Goal: Information Seeking & Learning: Find specific fact

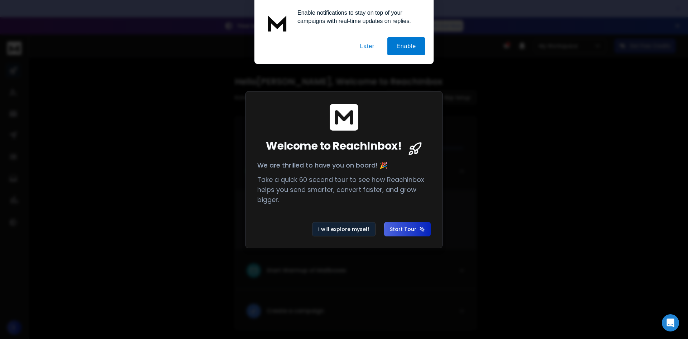
click at [366, 229] on button "I will explore myself" at bounding box center [343, 229] width 63 height 14
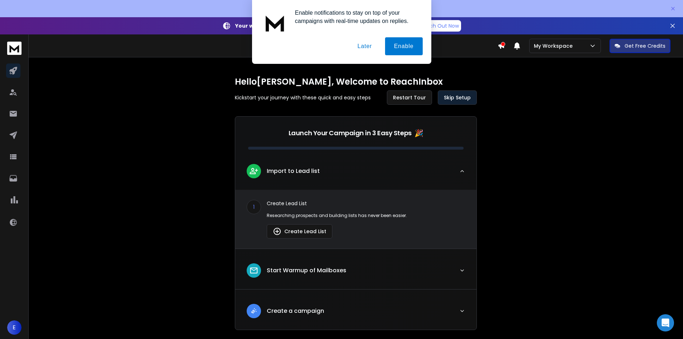
click at [456, 94] on button "Skip Setup" at bounding box center [457, 97] width 39 height 14
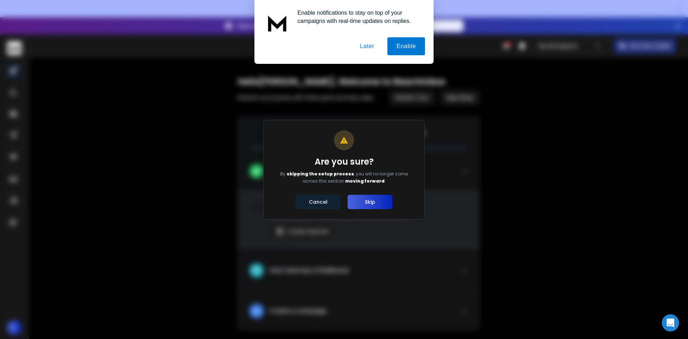
click at [361, 201] on button "Skip" at bounding box center [370, 202] width 45 height 14
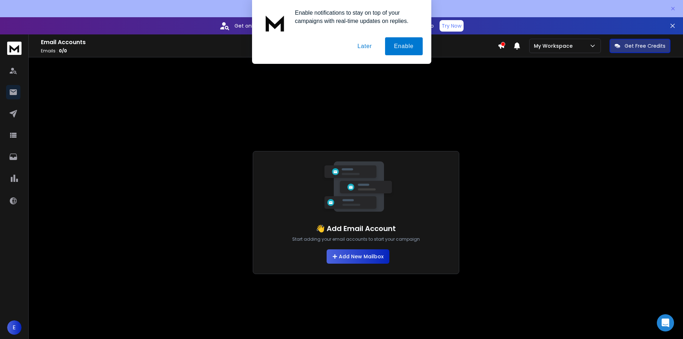
click at [367, 47] on button "Later" at bounding box center [364, 46] width 32 height 18
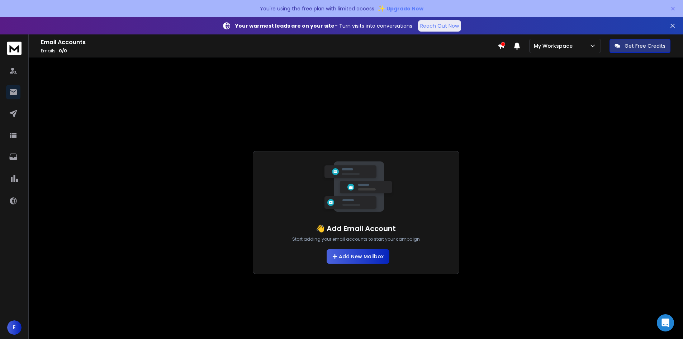
click at [433, 27] on p "Reach Out Now" at bounding box center [439, 25] width 39 height 7
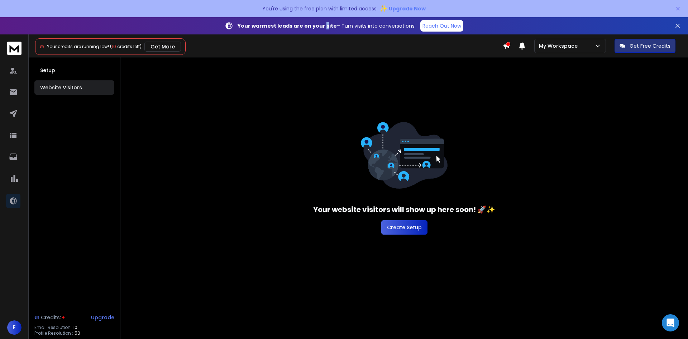
click at [326, 28] on strong "Your warmest leads are on your site" at bounding box center [287, 25] width 99 height 7
click at [56, 75] on button "Setup" at bounding box center [74, 70] width 80 height 14
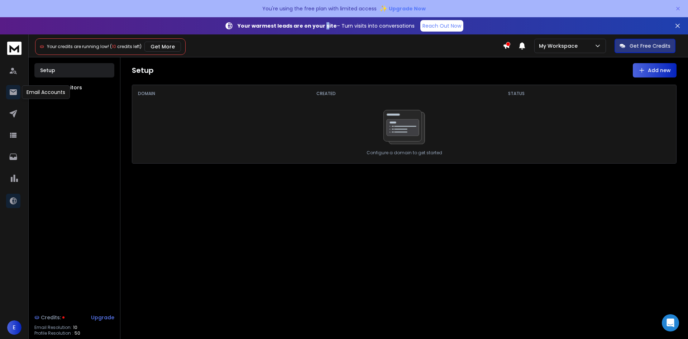
click at [16, 92] on icon at bounding box center [13, 92] width 7 height 6
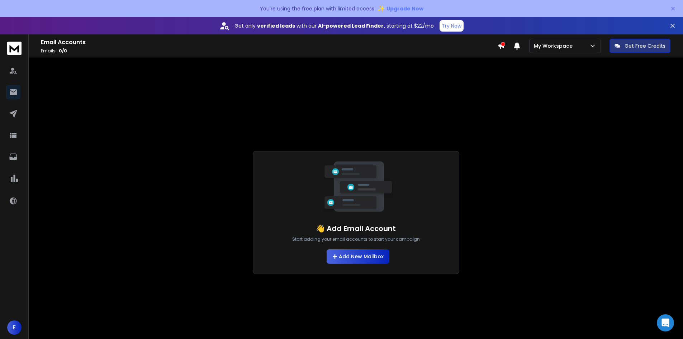
click at [452, 92] on div "👋 Add Email Account Start adding your email accounts to start your campaign Add…" at bounding box center [355, 213] width 631 height 296
click at [675, 28] on icon at bounding box center [672, 26] width 6 height 6
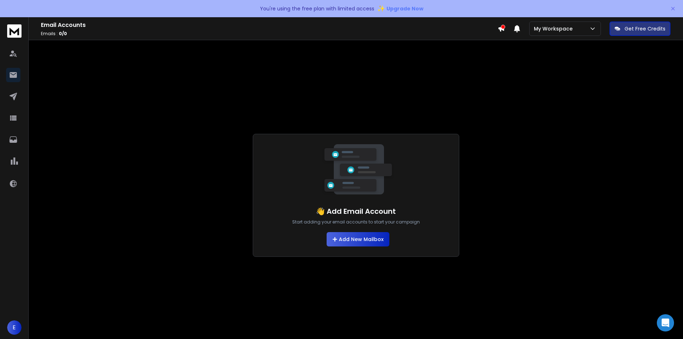
click at [675, 14] on button "Close notification" at bounding box center [673, 8] width 6 height 17
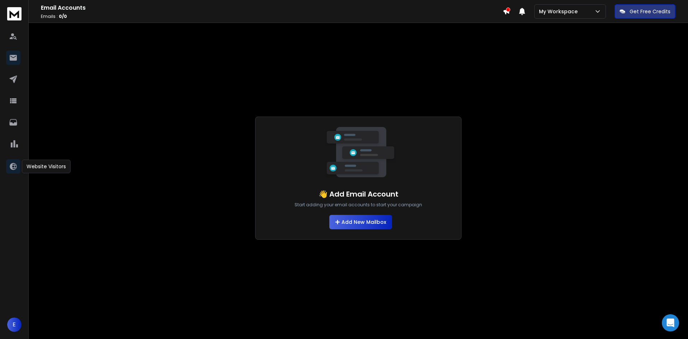
click at [16, 168] on icon at bounding box center [13, 166] width 9 height 9
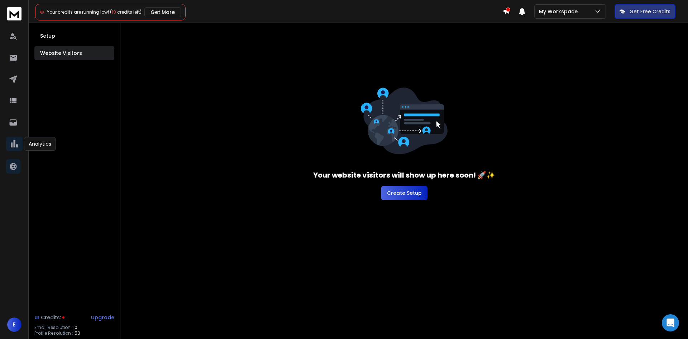
click at [13, 142] on icon at bounding box center [14, 143] width 11 height 11
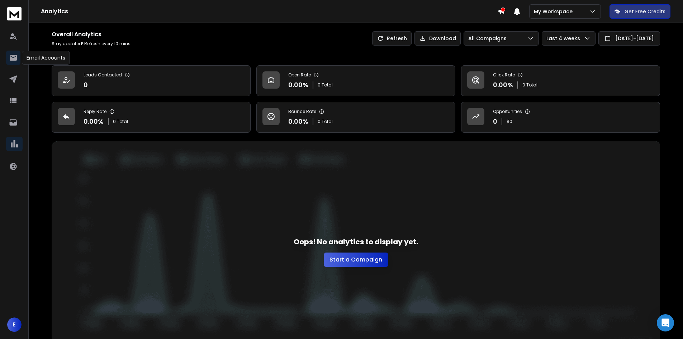
click at [9, 63] on link at bounding box center [13, 58] width 14 height 14
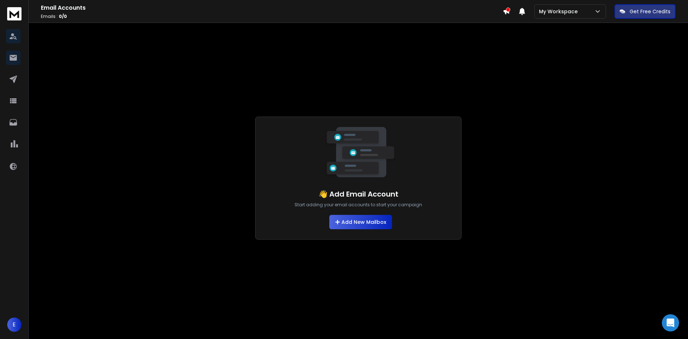
click at [8, 36] on link at bounding box center [13, 36] width 14 height 14
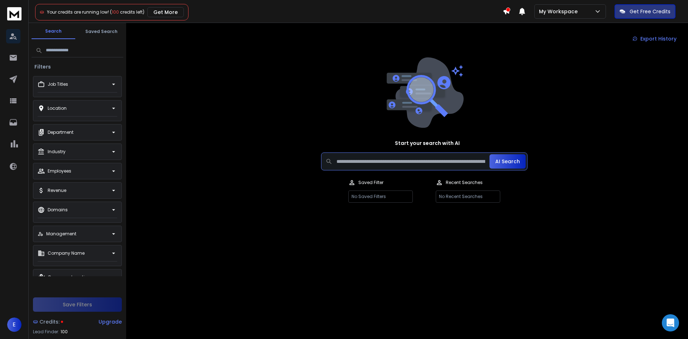
click at [75, 53] on input at bounding box center [78, 50] width 92 height 14
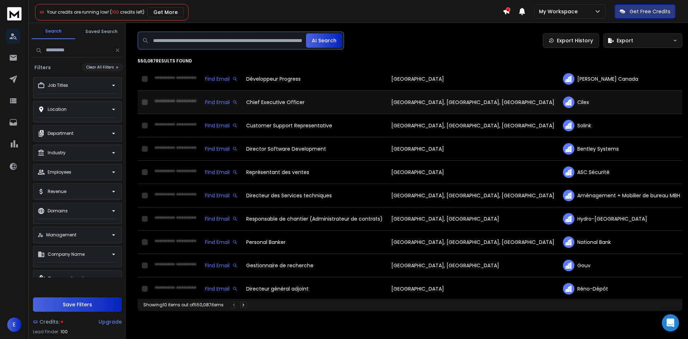
scroll to position [30, 0]
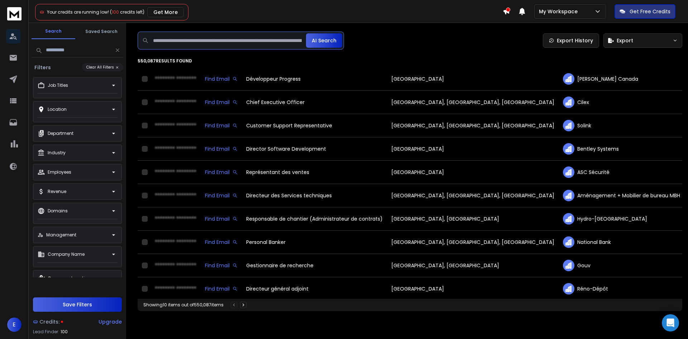
type input "**********"
click at [67, 172] on p "Employees" at bounding box center [60, 172] width 24 height 6
click at [66, 173] on p "Employees" at bounding box center [60, 172] width 24 height 6
click at [68, 88] on div "Job Titles" at bounding box center [78, 85] width 80 height 7
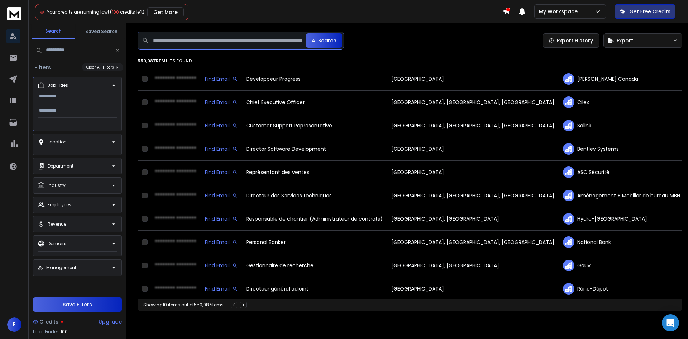
click at [73, 88] on div "Job Titles" at bounding box center [78, 85] width 80 height 7
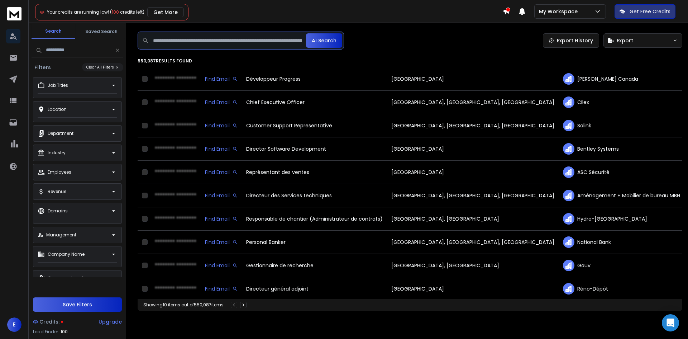
click at [67, 113] on div "Location" at bounding box center [78, 109] width 80 height 7
drag, startPoint x: 62, startPoint y: 110, endPoint x: 55, endPoint y: 93, distance: 18.3
click at [62, 110] on p "Location" at bounding box center [57, 109] width 19 height 6
click at [54, 87] on p "Job Titles" at bounding box center [58, 85] width 20 height 6
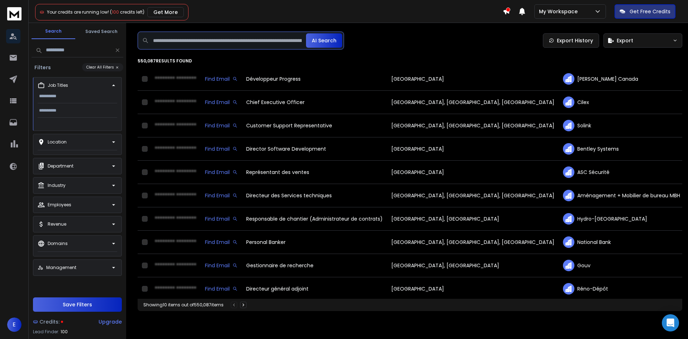
click at [62, 88] on div "Job Titles" at bounding box center [53, 85] width 30 height 7
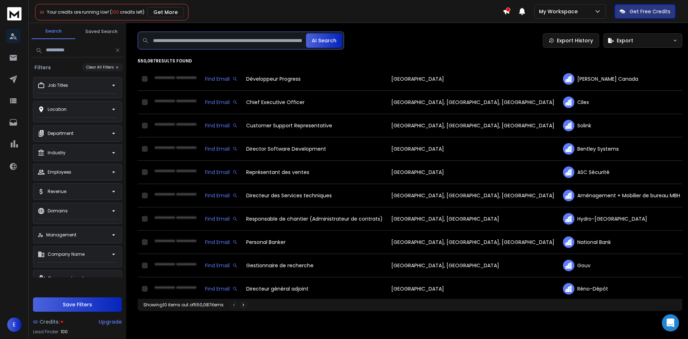
scroll to position [14, 0]
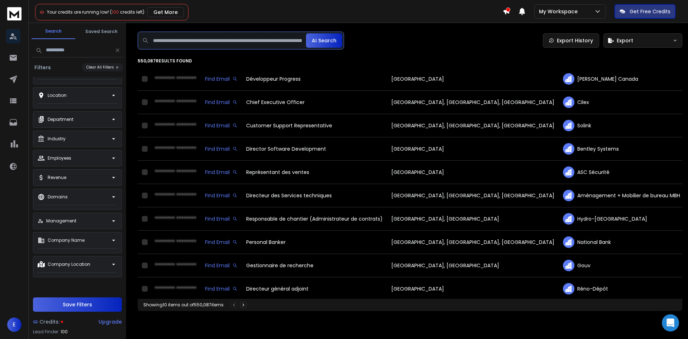
click at [73, 244] on div "Company Name" at bounding box center [77, 242] width 89 height 21
click at [73, 240] on p "Company Name" at bounding box center [66, 240] width 37 height 6
click at [69, 253] on input at bounding box center [78, 251] width 80 height 14
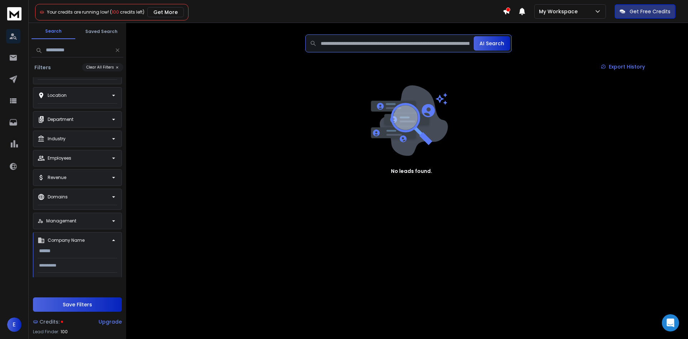
type input "******"
click at [85, 52] on input "**********" at bounding box center [78, 50] width 92 height 14
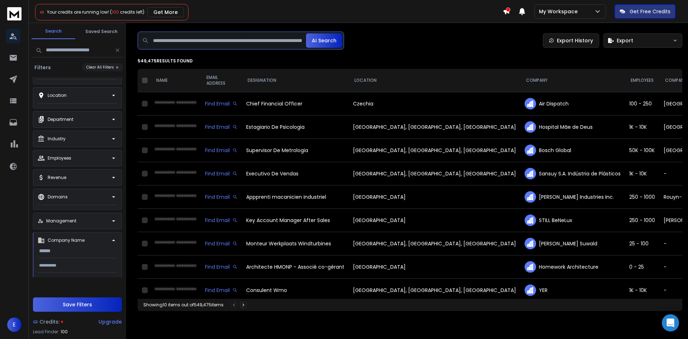
type input "**********"
click at [67, 249] on input "******" at bounding box center [78, 251] width 80 height 14
type input "*"
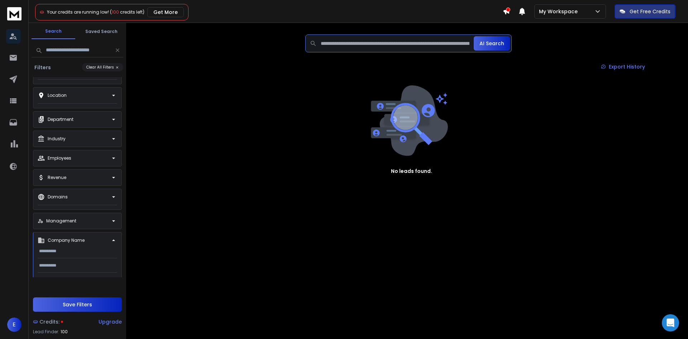
click at [87, 48] on input "**********" at bounding box center [78, 50] width 92 height 14
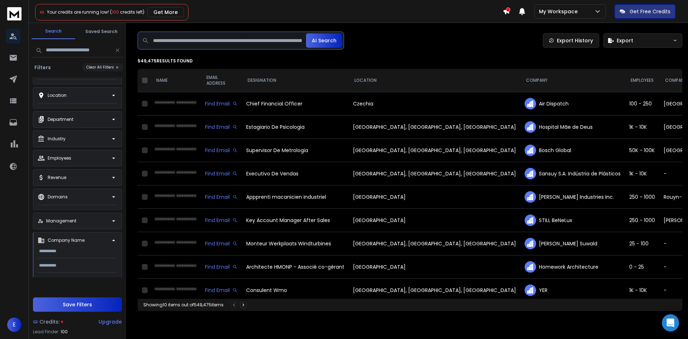
drag, startPoint x: 73, startPoint y: 50, endPoint x: 169, endPoint y: 52, distance: 96.5
click at [168, 37] on div "**********" at bounding box center [359, 30] width 660 height 14
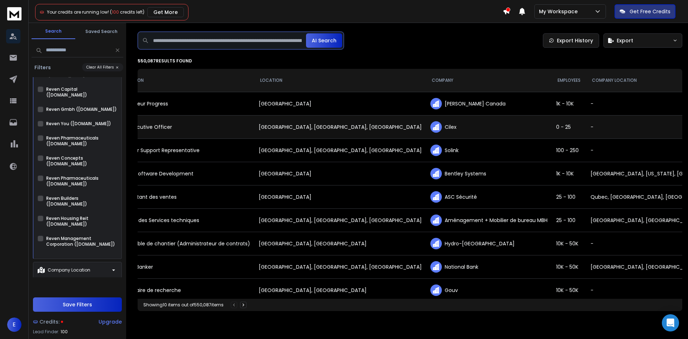
scroll to position [30, 133]
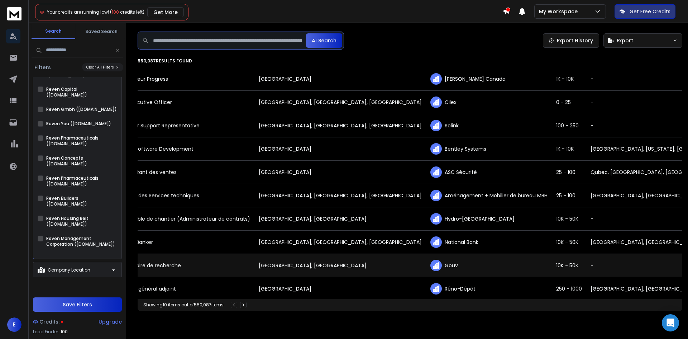
type input "**********"
click at [586, 260] on td "-" at bounding box center [672, 265] width 172 height 23
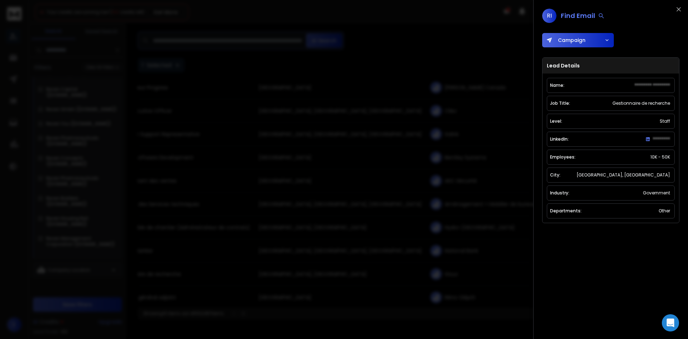
click at [465, 253] on div at bounding box center [344, 169] width 688 height 339
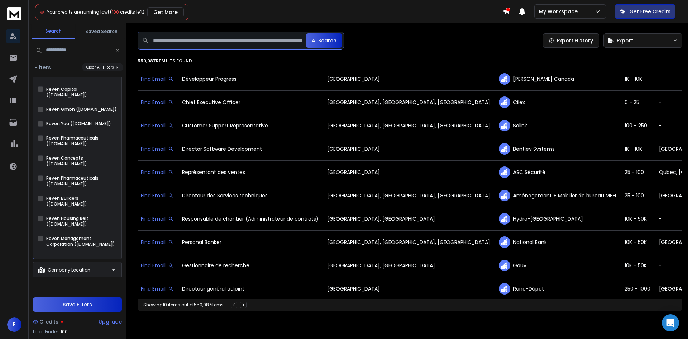
scroll to position [30, 43]
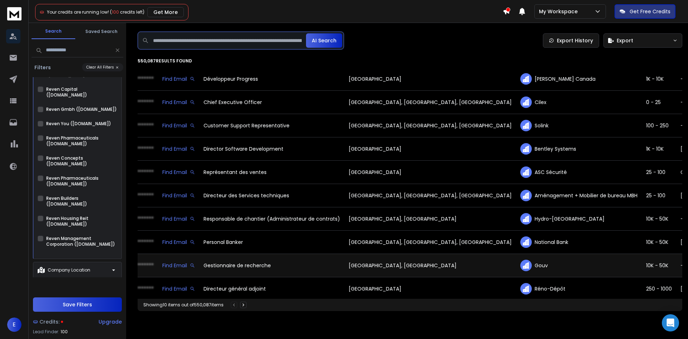
click at [168, 262] on div "Find Email" at bounding box center [178, 265] width 33 height 7
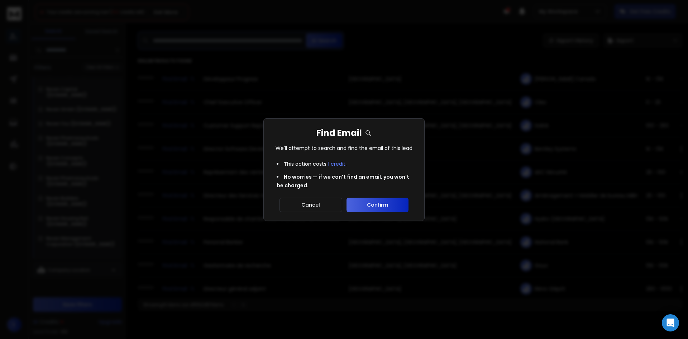
click at [384, 205] on button "Confirm" at bounding box center [378, 205] width 62 height 14
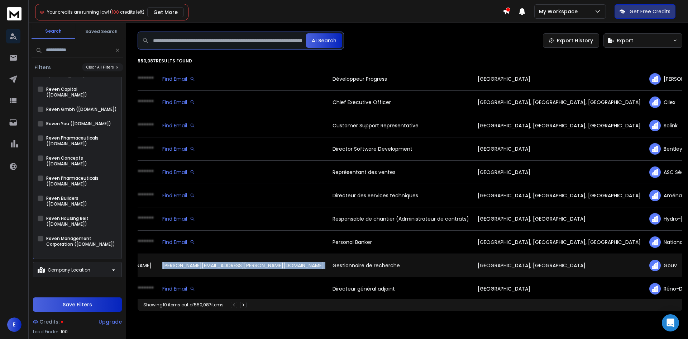
drag, startPoint x: 160, startPoint y: 261, endPoint x: 225, endPoint y: 260, distance: 64.5
click at [225, 260] on tr "[PERSON_NAME] Roy [EMAIL_ADDRESS][PERSON_NAME][DOMAIN_NAME] Gestionnaire de rec…" at bounding box center [600, 265] width 1010 height 23
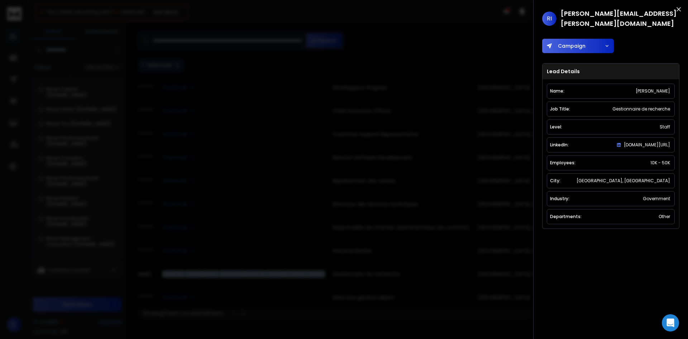
click at [678, 12] on icon "button" at bounding box center [678, 9] width 7 height 7
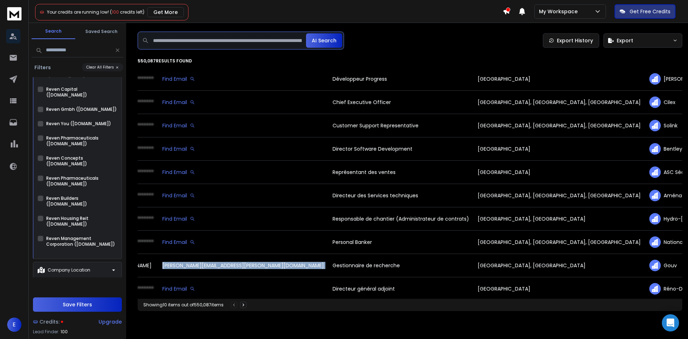
copy div "[PERSON_NAME][EMAIL_ADDRESS][PERSON_NAME][DOMAIN_NAME]"
